Goal: Task Accomplishment & Management: Use online tool/utility

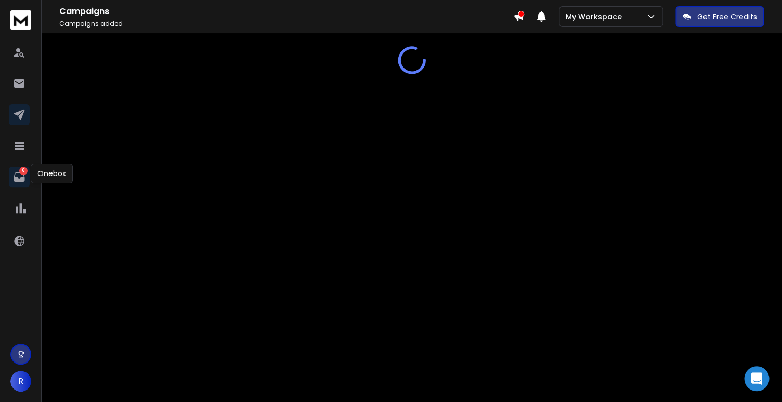
click at [11, 175] on link "6" at bounding box center [19, 177] width 21 height 21
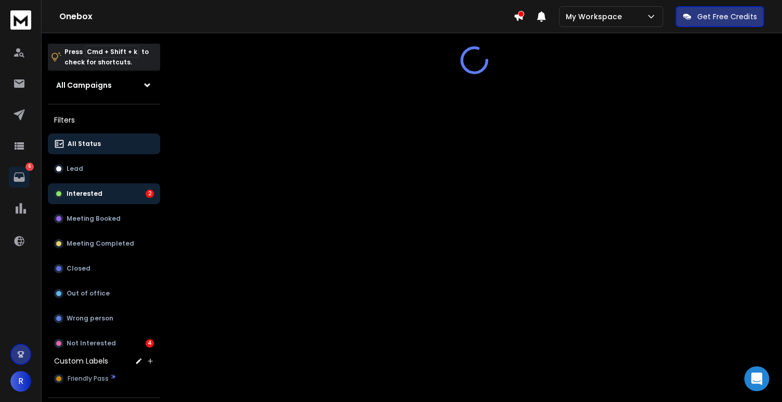
click at [68, 191] on p "Interested" at bounding box center [85, 194] width 36 height 8
click at [96, 194] on p "Interested" at bounding box center [85, 194] width 36 height 8
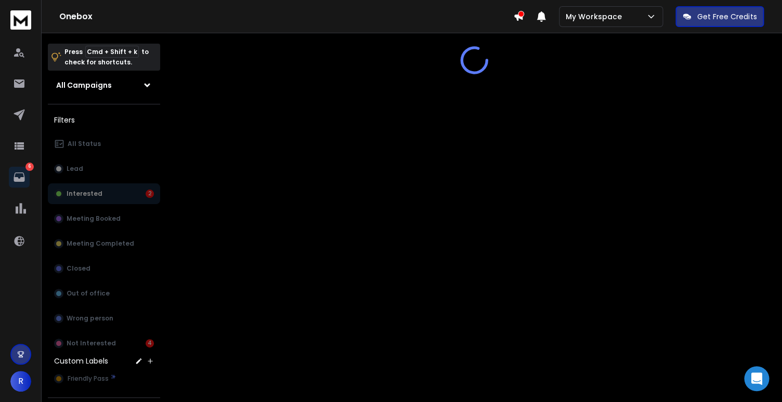
click at [103, 193] on div "All Status Lead Interested 2 Meeting Booked Meeting Completed Closed Out of off…" at bounding box center [104, 244] width 112 height 220
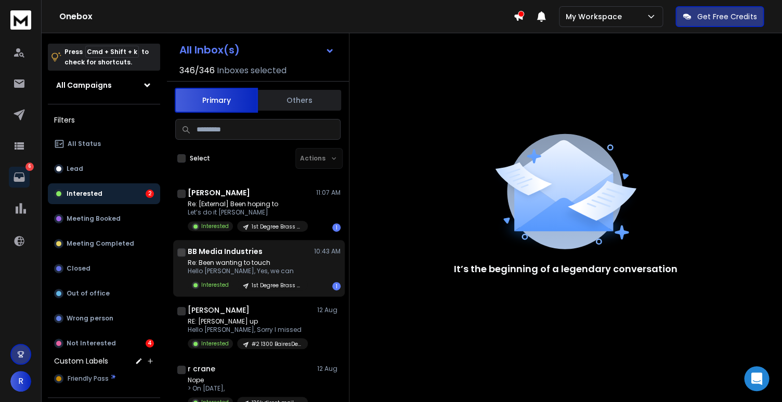
click at [283, 259] on p "Re: Been wanting to touch" at bounding box center [248, 263] width 120 height 8
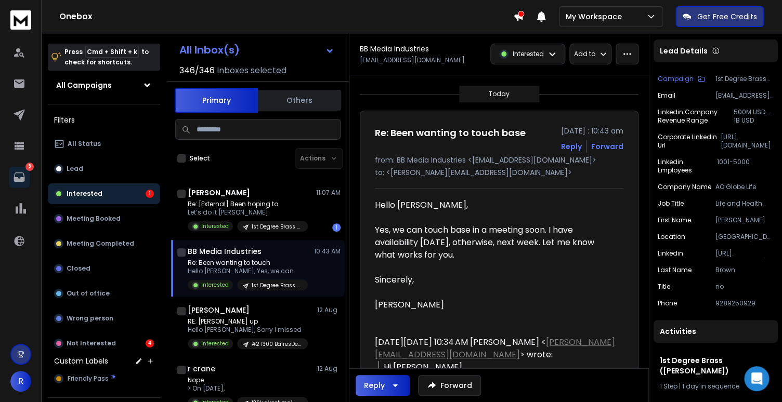
scroll to position [4, 0]
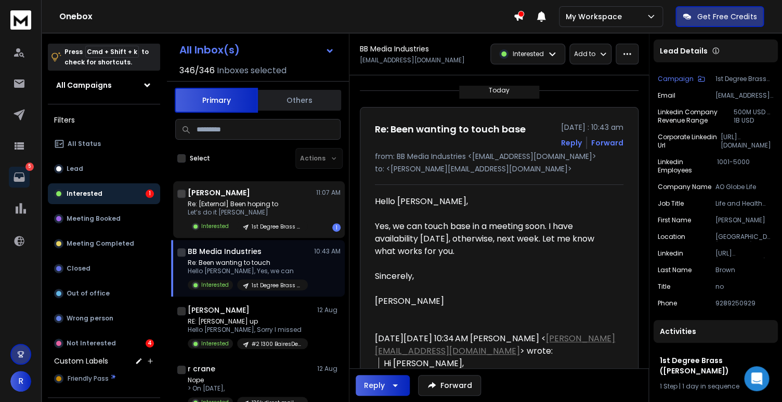
click at [220, 199] on div "[PERSON_NAME] 11:07 AM Re: [External] Been hoping to Let’s do it [PERSON_NAME] …" at bounding box center [264, 210] width 153 height 44
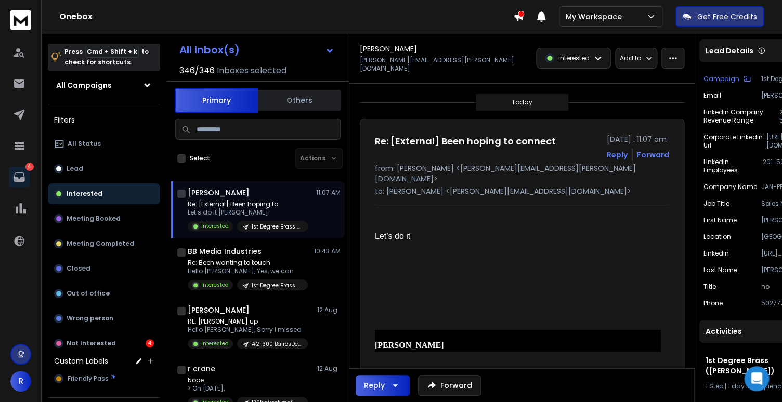
scroll to position [2, 0]
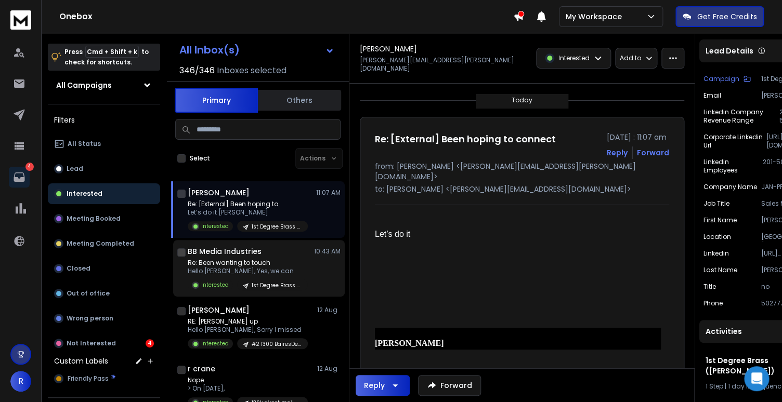
click at [271, 265] on p "Re: Been wanting to touch" at bounding box center [248, 263] width 120 height 8
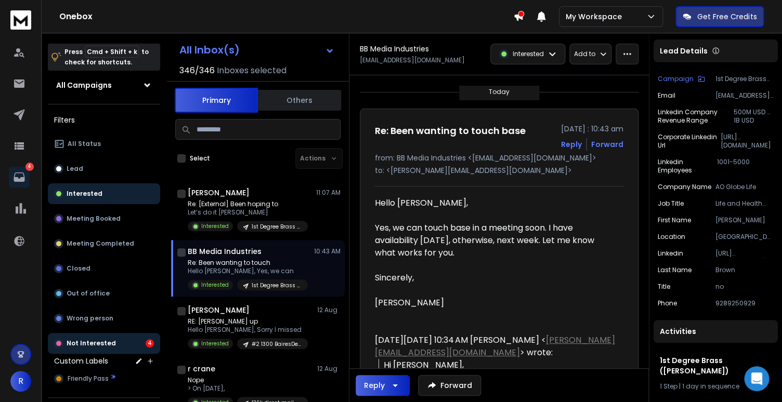
click at [103, 347] on p "Not Interested" at bounding box center [91, 343] width 49 height 8
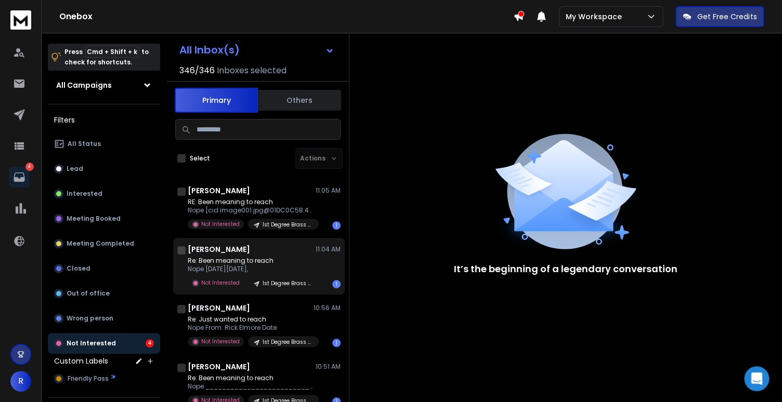
scroll to position [4, 0]
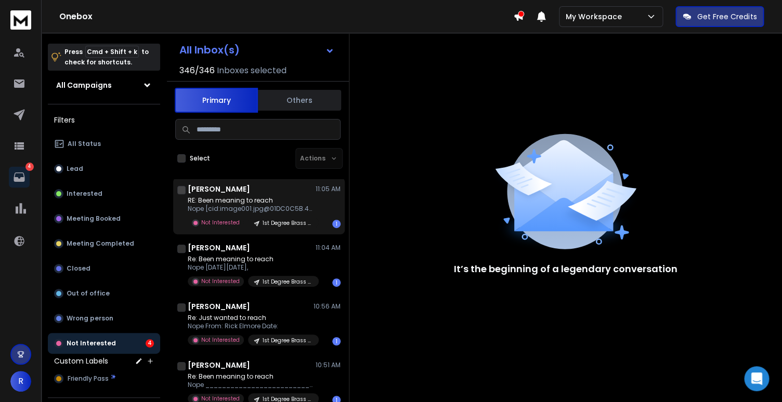
click at [263, 198] on p "RE: Been meaning to reach" at bounding box center [250, 201] width 125 height 8
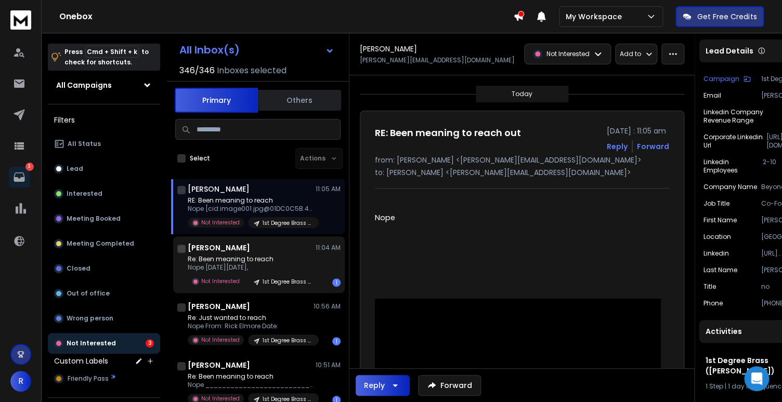
click at [243, 249] on div "[PERSON_NAME] 11:04 AM" at bounding box center [264, 248] width 153 height 10
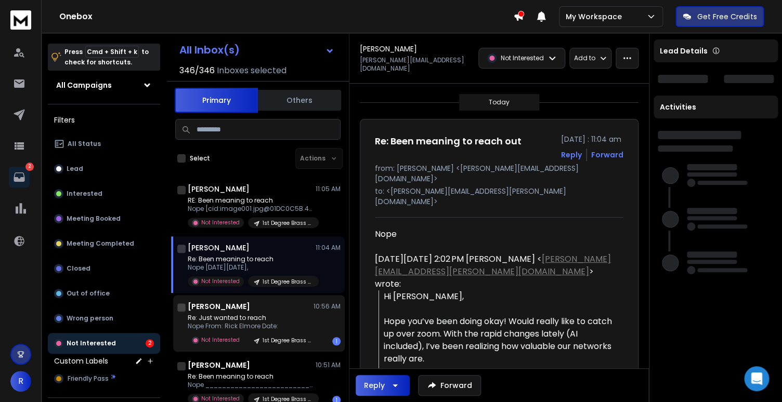
click at [250, 305] on h1 "[PERSON_NAME]" at bounding box center [219, 307] width 62 height 10
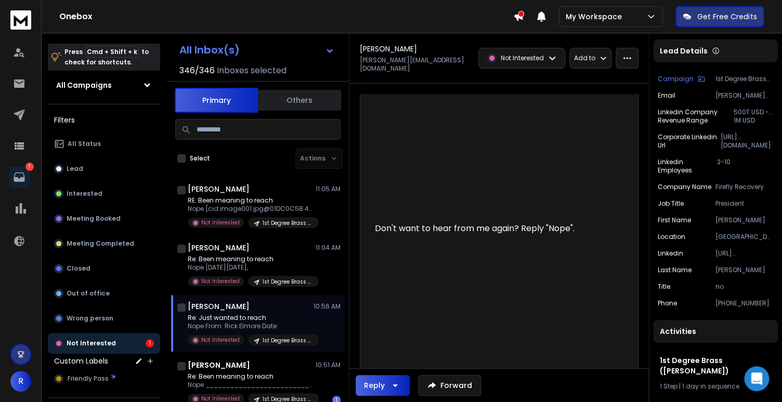
scroll to position [845, 0]
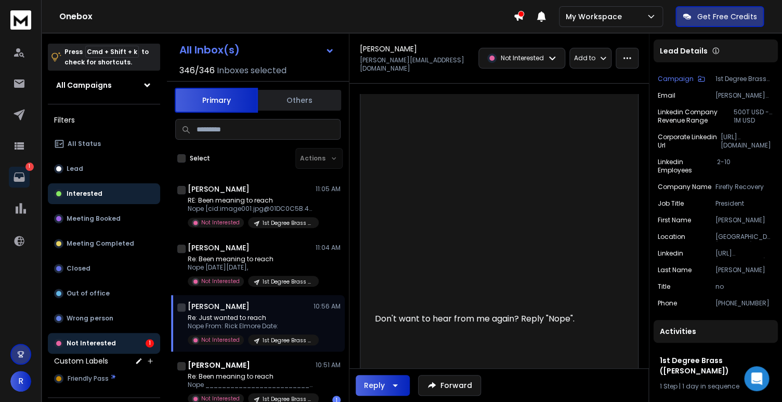
click at [81, 194] on p "Interested" at bounding box center [85, 194] width 36 height 8
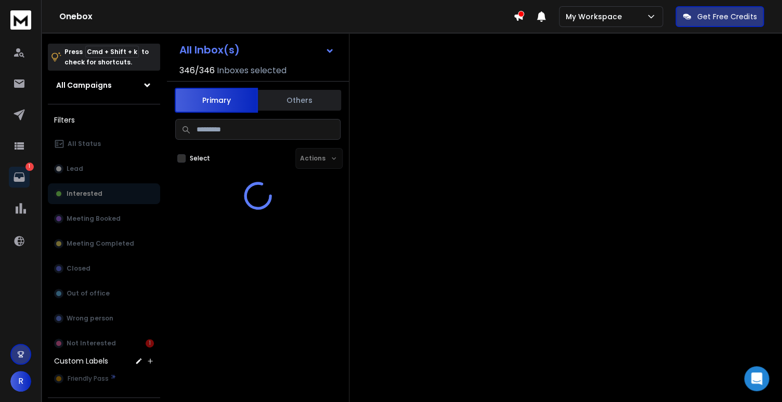
scroll to position [0, 0]
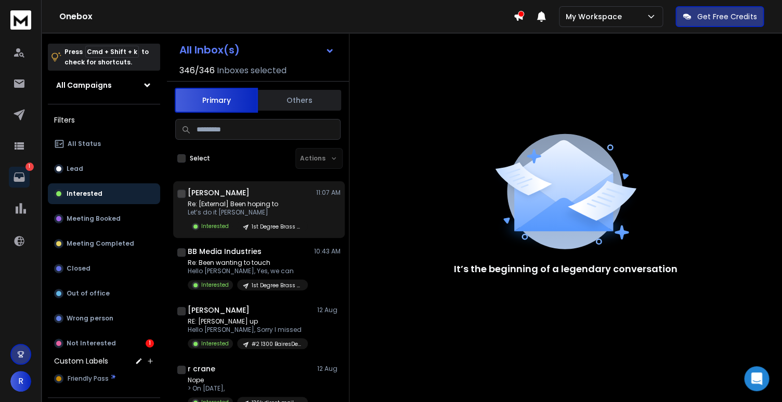
click at [201, 185] on div "[PERSON_NAME] 11:07 AM Re: [External] Been hoping to Let’s do it [PERSON_NAME] …" at bounding box center [259, 209] width 172 height 57
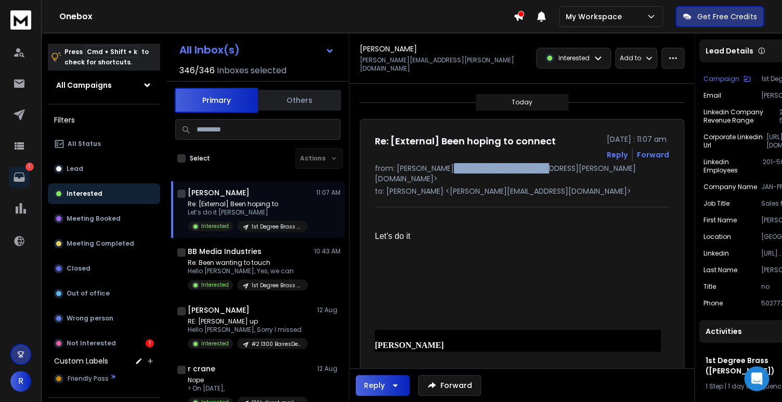
drag, startPoint x: 541, startPoint y: 160, endPoint x: 446, endPoint y: 155, distance: 95.8
click at [446, 163] on p "from: [PERSON_NAME] <[PERSON_NAME][EMAIL_ADDRESS][PERSON_NAME][DOMAIN_NAME]>" at bounding box center [522, 173] width 294 height 21
copy p "[PERSON_NAME][EMAIL_ADDRESS][PERSON_NAME][DOMAIN_NAME]"
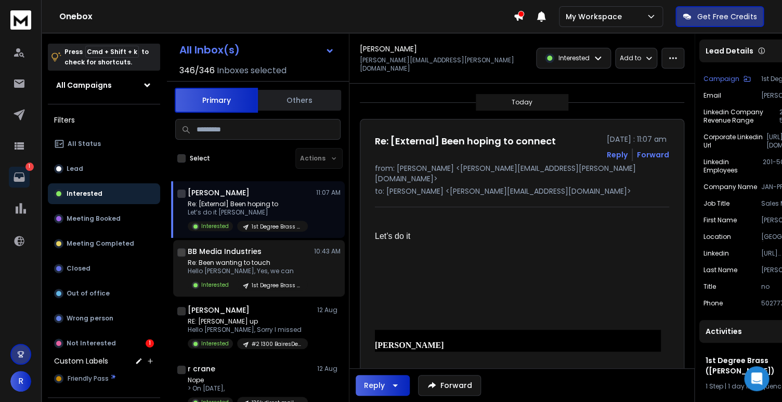
click at [253, 254] on h1 "BB Media Industries" at bounding box center [225, 251] width 74 height 10
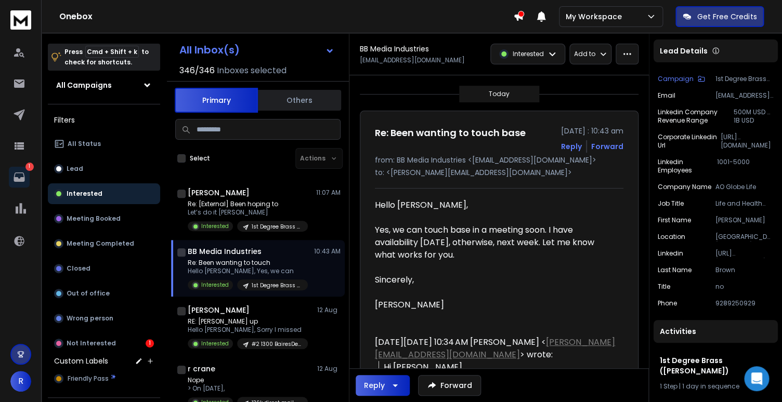
drag, startPoint x: 472, startPoint y: 159, endPoint x: 611, endPoint y: 159, distance: 139.3
click at [611, 159] on p "from: BB Media Industries <[EMAIL_ADDRESS][DOMAIN_NAME]>" at bounding box center [499, 160] width 249 height 10
copy p "[EMAIL_ADDRESS][DOMAIN_NAME]"
click at [22, 171] on icon at bounding box center [19, 177] width 12 height 12
click at [20, 173] on icon at bounding box center [19, 177] width 12 height 12
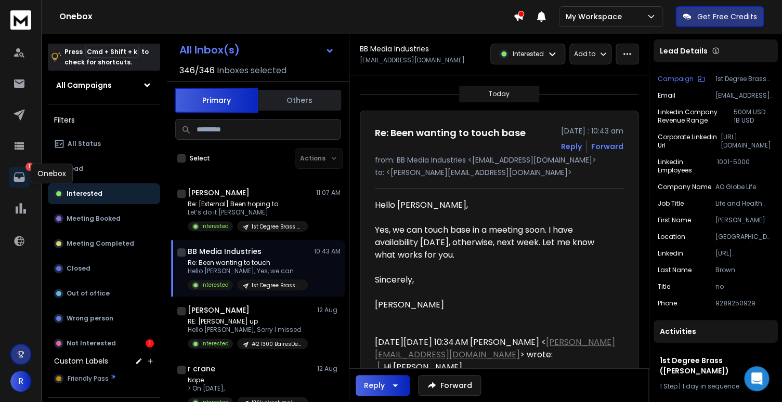
click at [17, 173] on icon at bounding box center [19, 177] width 11 height 9
click at [27, 165] on p "1" at bounding box center [29, 167] width 8 height 8
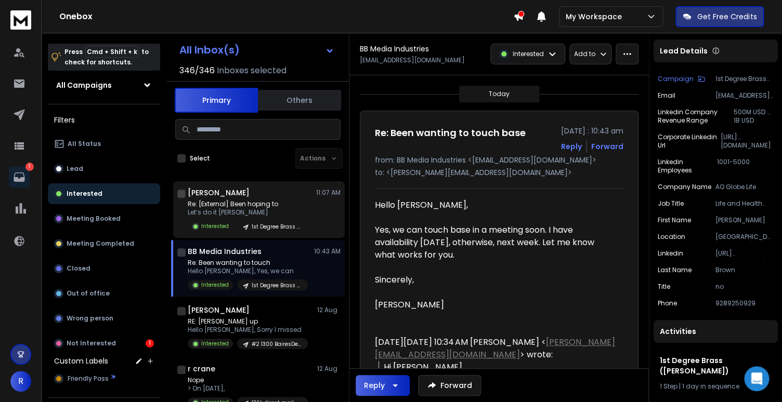
click at [242, 201] on p "Re: [External] Been hoping to" at bounding box center [248, 204] width 120 height 8
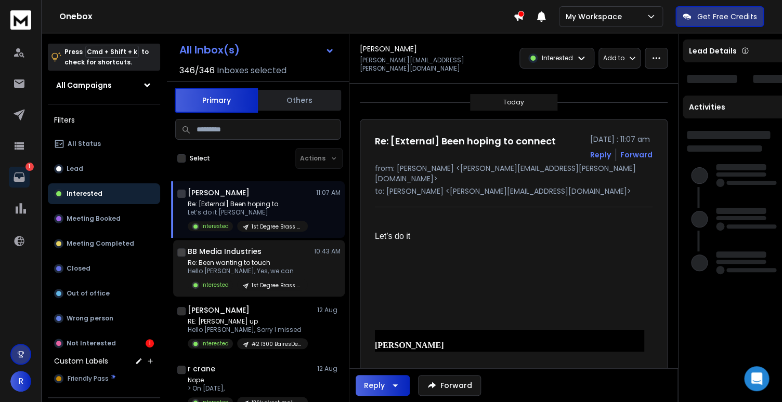
click at [243, 269] on p "Hello [PERSON_NAME], Yes, we can" at bounding box center [248, 271] width 120 height 8
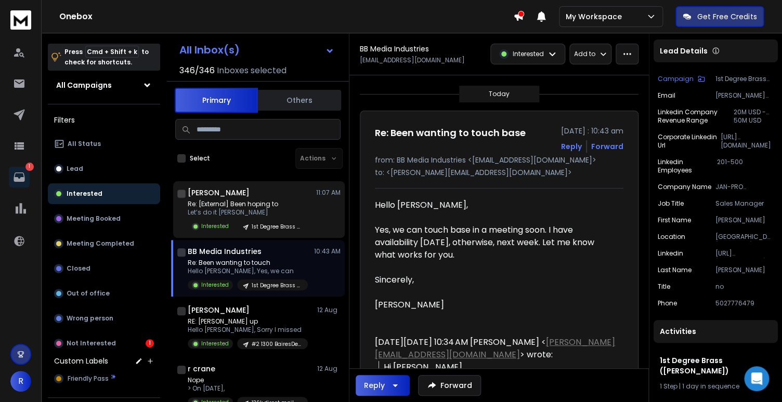
click at [238, 193] on div "[PERSON_NAME] 11:07 AM" at bounding box center [264, 193] width 153 height 10
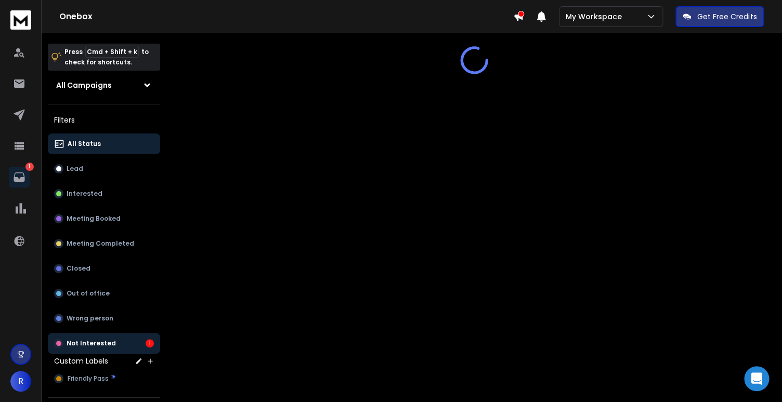
click at [114, 339] on button "Not Interested 1" at bounding box center [104, 343] width 112 height 21
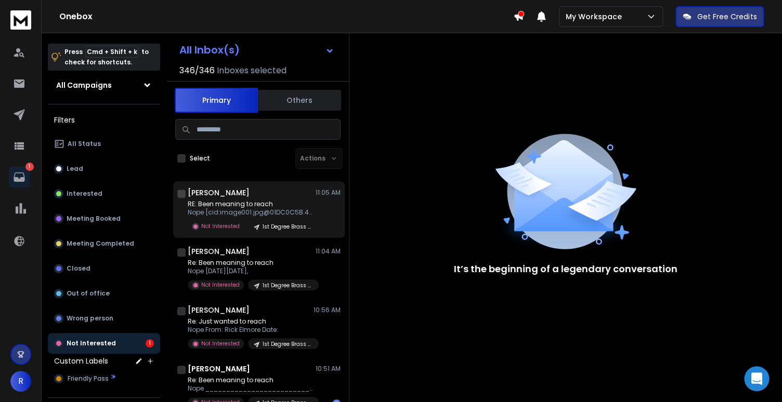
click at [251, 198] on div "David Carothers 11:05 AM" at bounding box center [264, 193] width 153 height 10
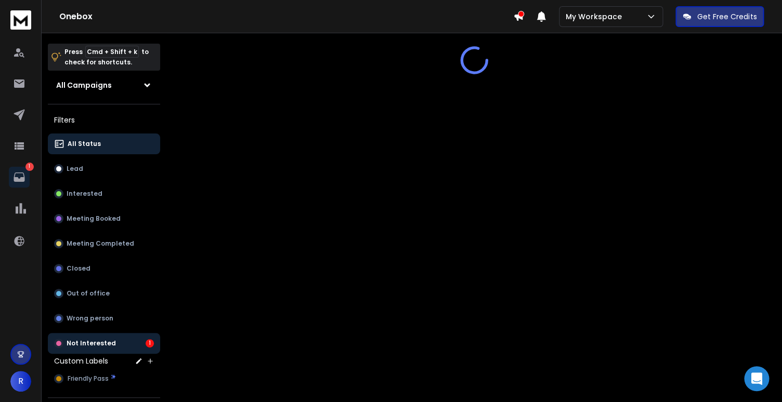
click at [84, 339] on p "Not Interested" at bounding box center [91, 343] width 49 height 8
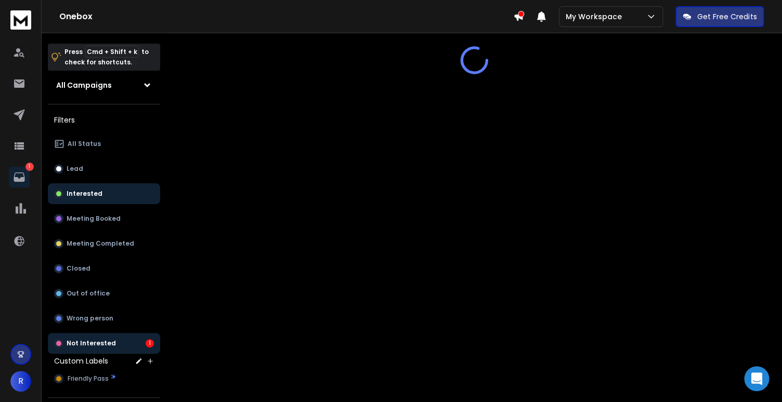
click at [90, 192] on p "Interested" at bounding box center [85, 194] width 36 height 8
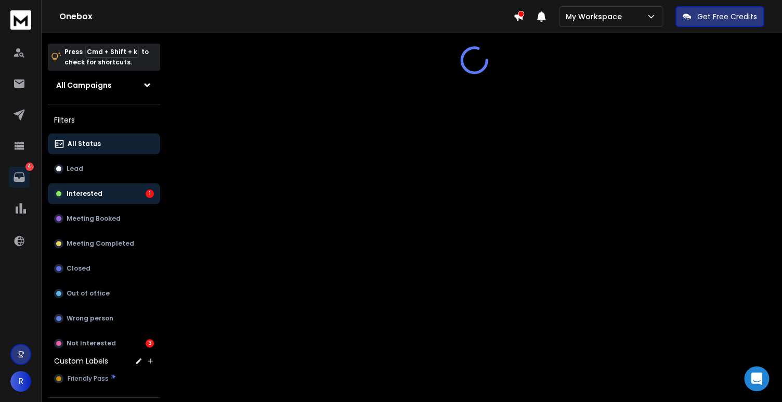
click at [87, 200] on button "Interested 1" at bounding box center [104, 194] width 112 height 21
click at [104, 198] on button "Interested 1" at bounding box center [104, 194] width 112 height 21
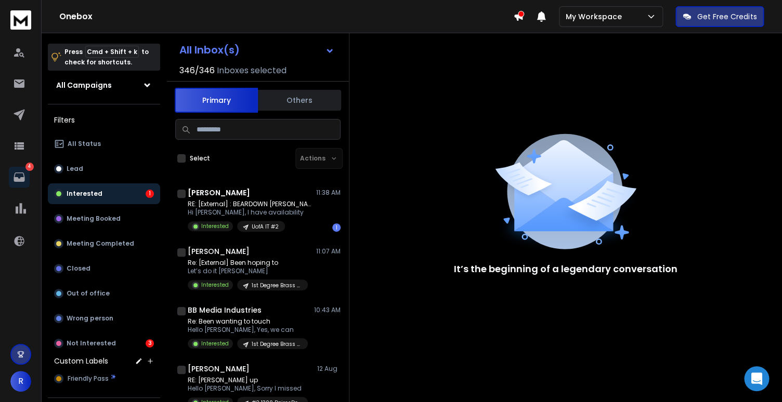
click at [104, 196] on button "Interested 1" at bounding box center [104, 194] width 112 height 21
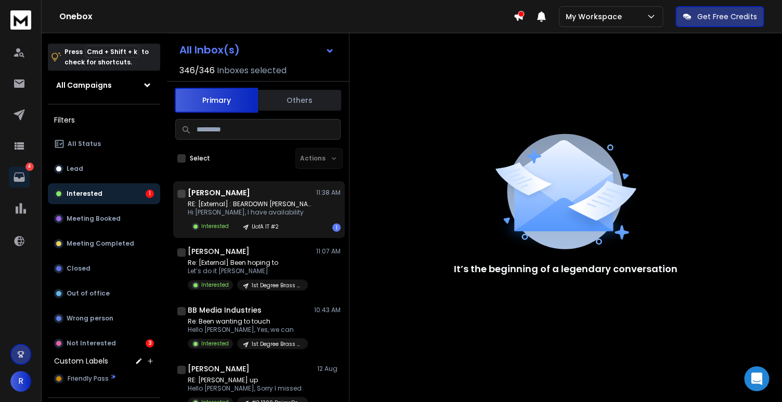
click at [238, 195] on h1 "Alex Stupey-Anderson" at bounding box center [219, 193] width 62 height 10
